Goal: Information Seeking & Learning: Find specific fact

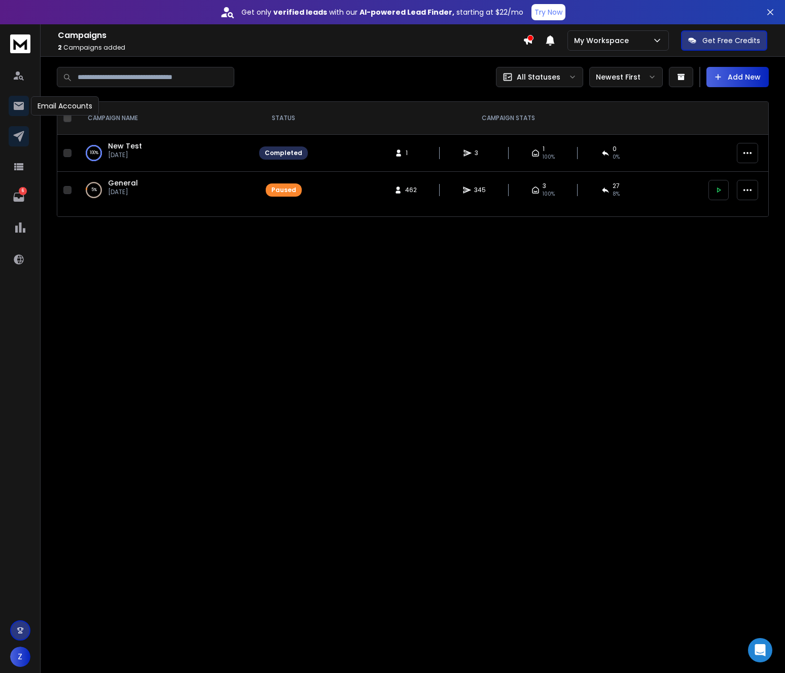
click at [15, 112] on icon at bounding box center [19, 106] width 12 height 12
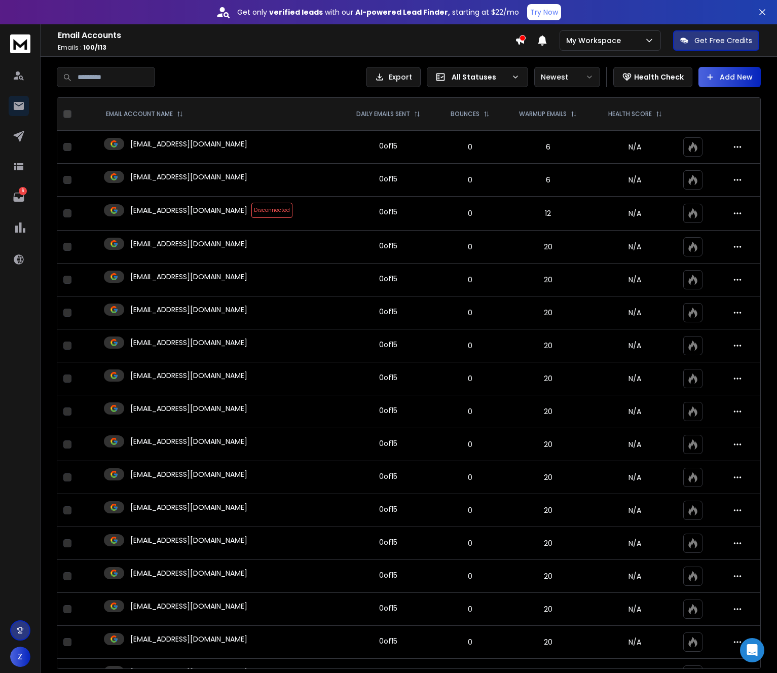
scroll to position [767, 0]
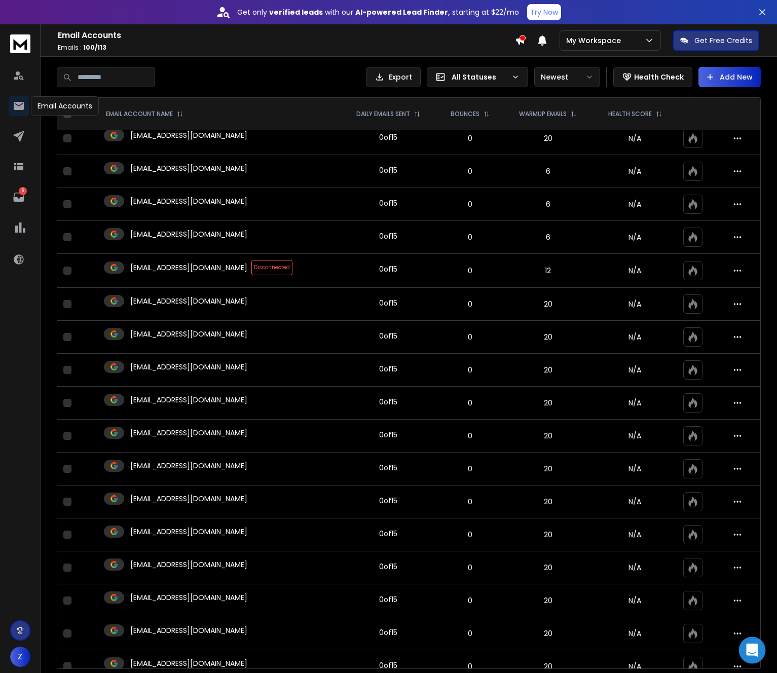
click at [749, 652] on icon "Open Intercom Messenger" at bounding box center [752, 650] width 12 height 13
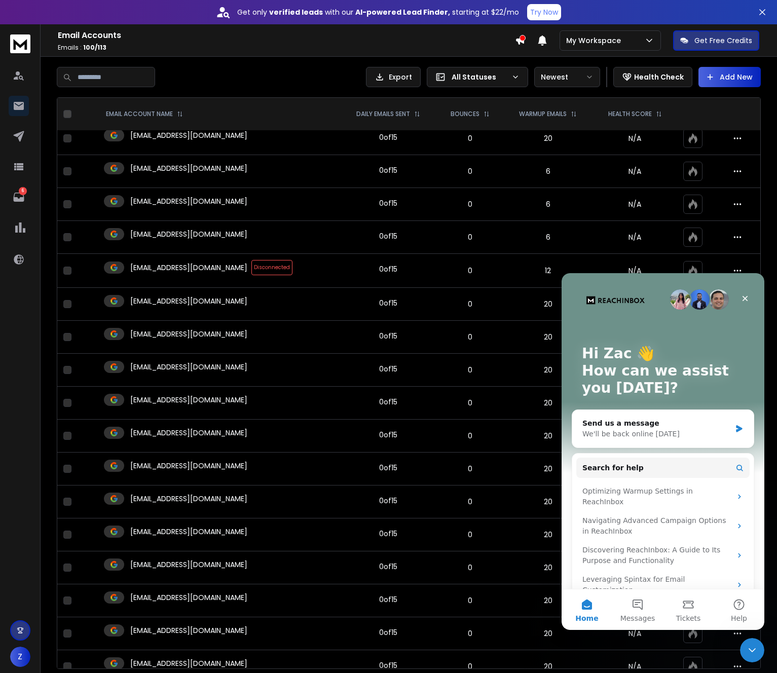
scroll to position [0, 0]
click at [655, 462] on button "Search for help" at bounding box center [663, 468] width 173 height 20
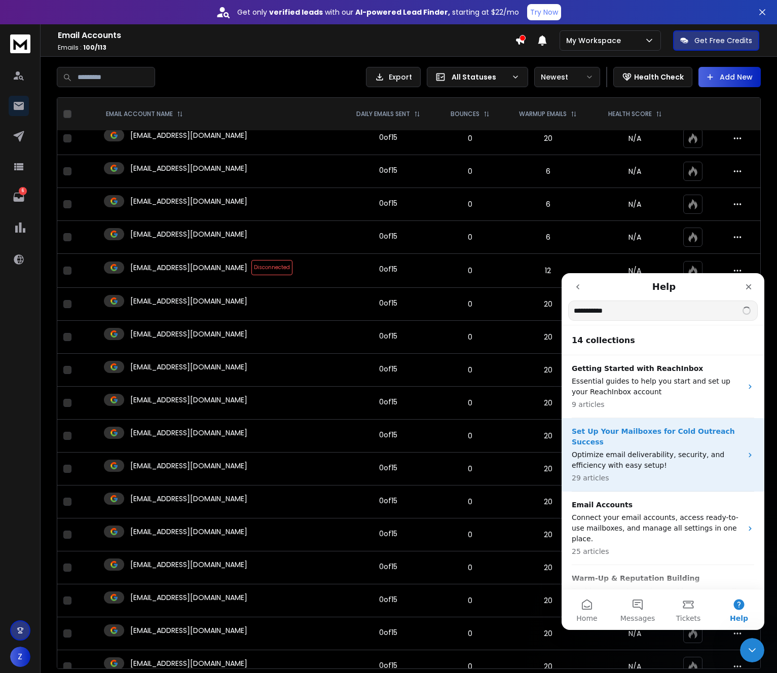
type input "**********"
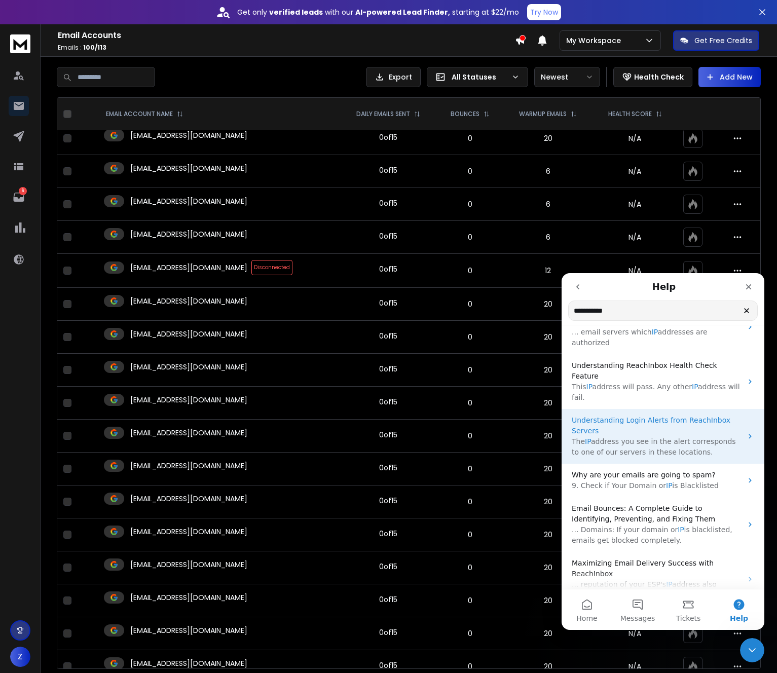
scroll to position [220, 0]
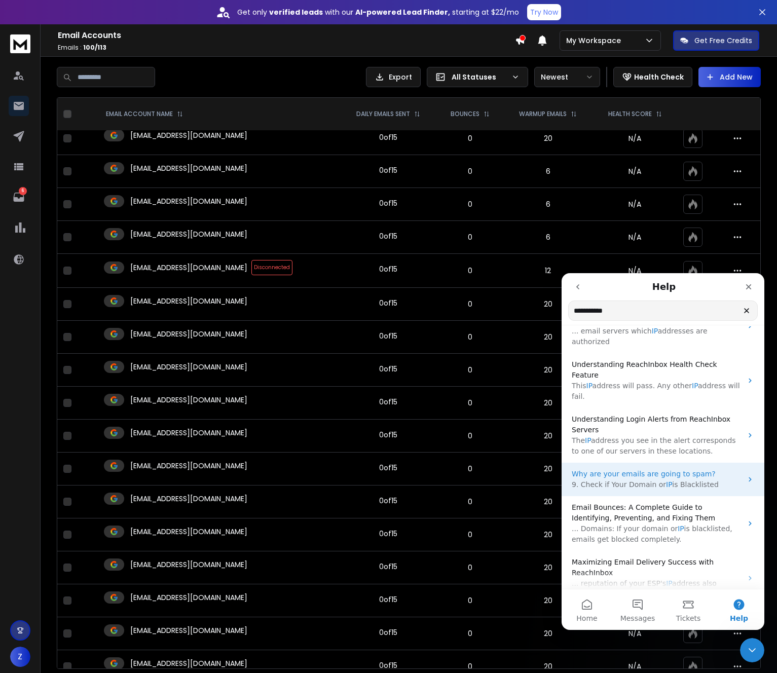
click at [676, 481] on span "is Blacklisted" at bounding box center [695, 485] width 47 height 8
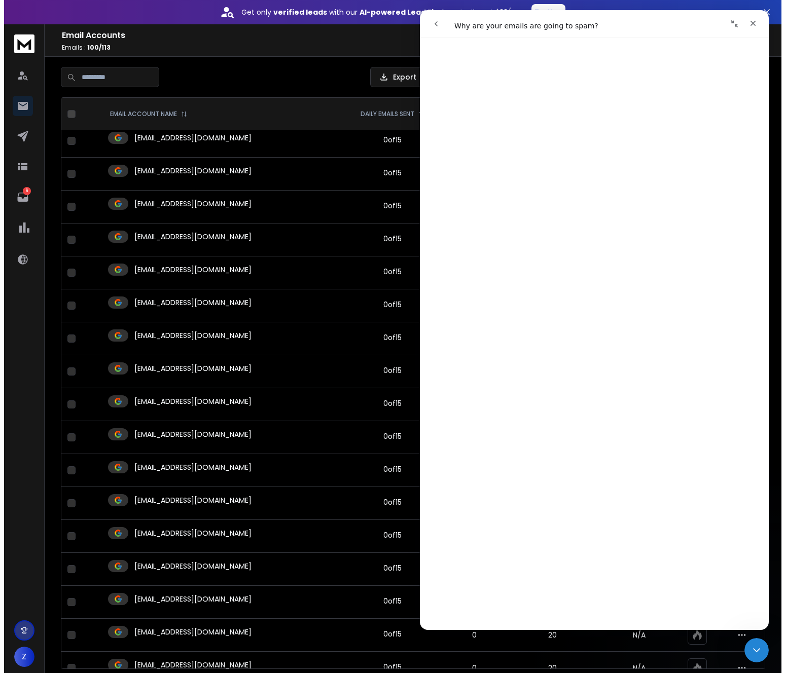
scroll to position [0, 0]
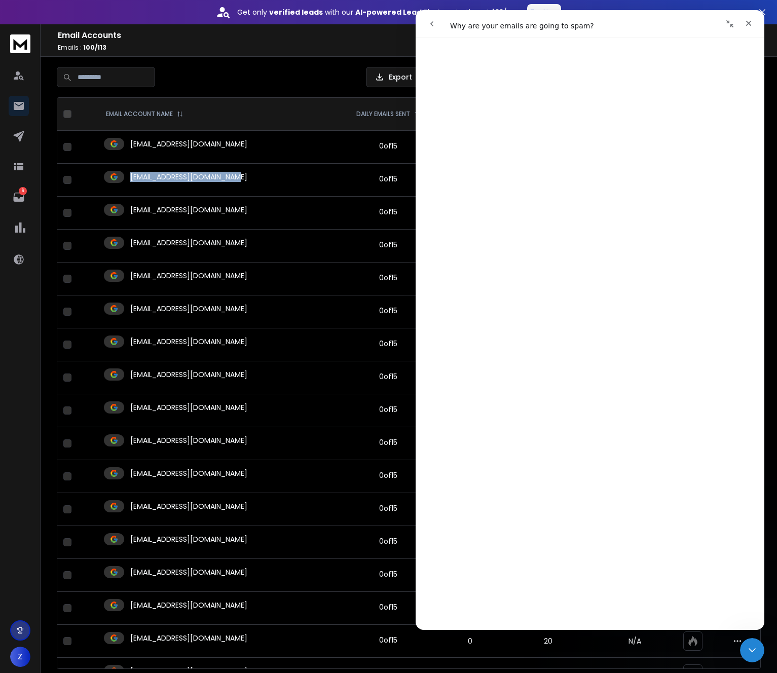
drag, startPoint x: 234, startPoint y: 177, endPoint x: 130, endPoint y: 177, distance: 103.4
click at [130, 177] on div "[EMAIL_ADDRESS][DOMAIN_NAME]" at bounding box center [219, 177] width 230 height 12
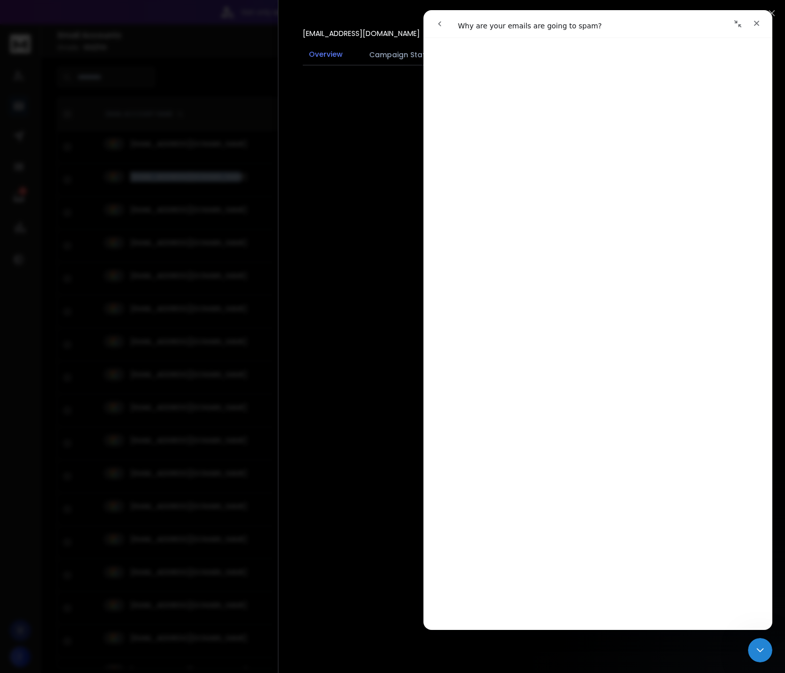
copy p "[EMAIL_ADDRESS][DOMAIN_NAME]"
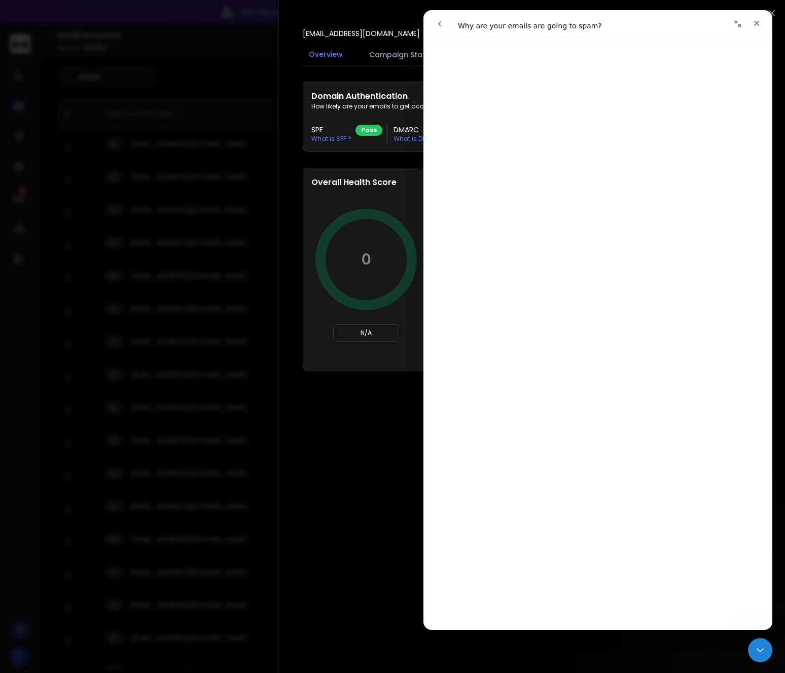
click at [373, 32] on p "[EMAIL_ADDRESS][DOMAIN_NAME]" at bounding box center [361, 33] width 117 height 10
copy p "[EMAIL_ADDRESS][DOMAIN_NAME]"
